Goal: Navigation & Orientation: Find specific page/section

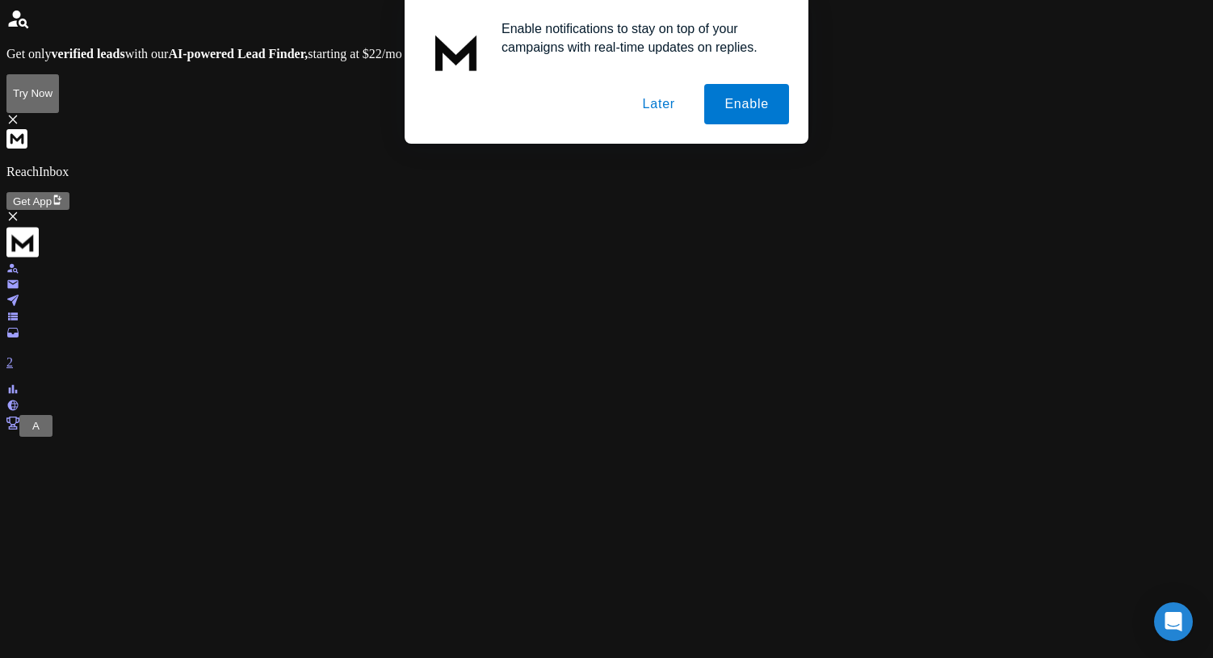
click at [667, 104] on button "Later" at bounding box center [658, 104] width 73 height 40
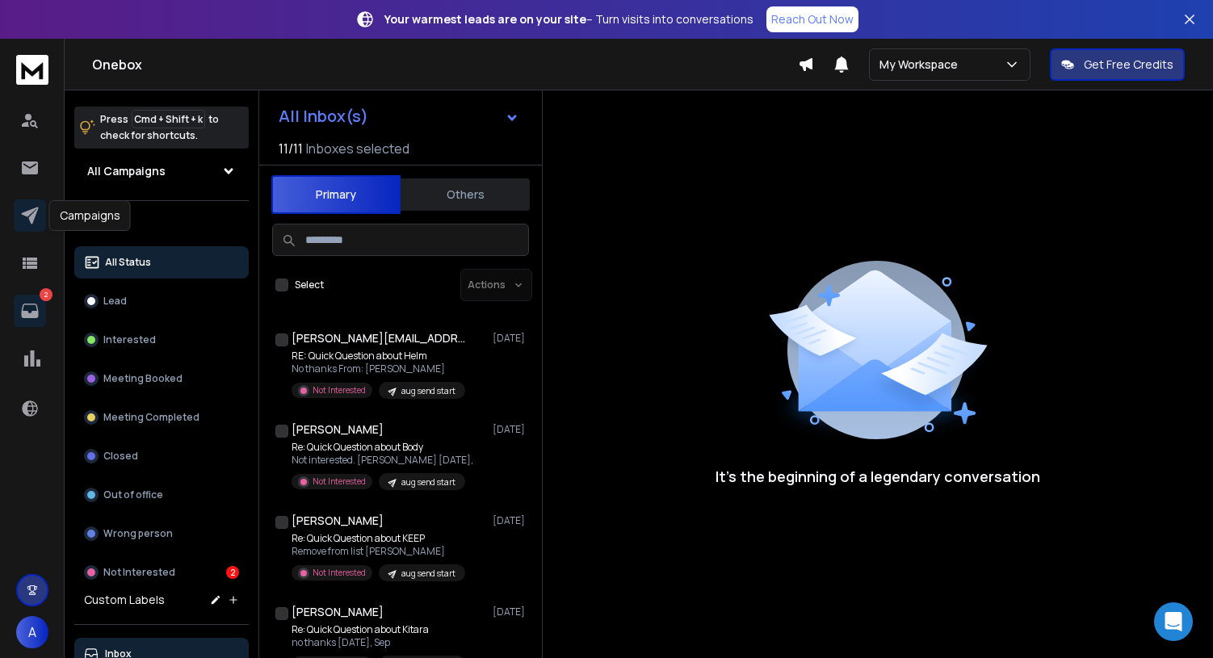
click at [31, 218] on icon at bounding box center [29, 215] width 17 height 17
